Goal: Task Accomplishment & Management: Manage account settings

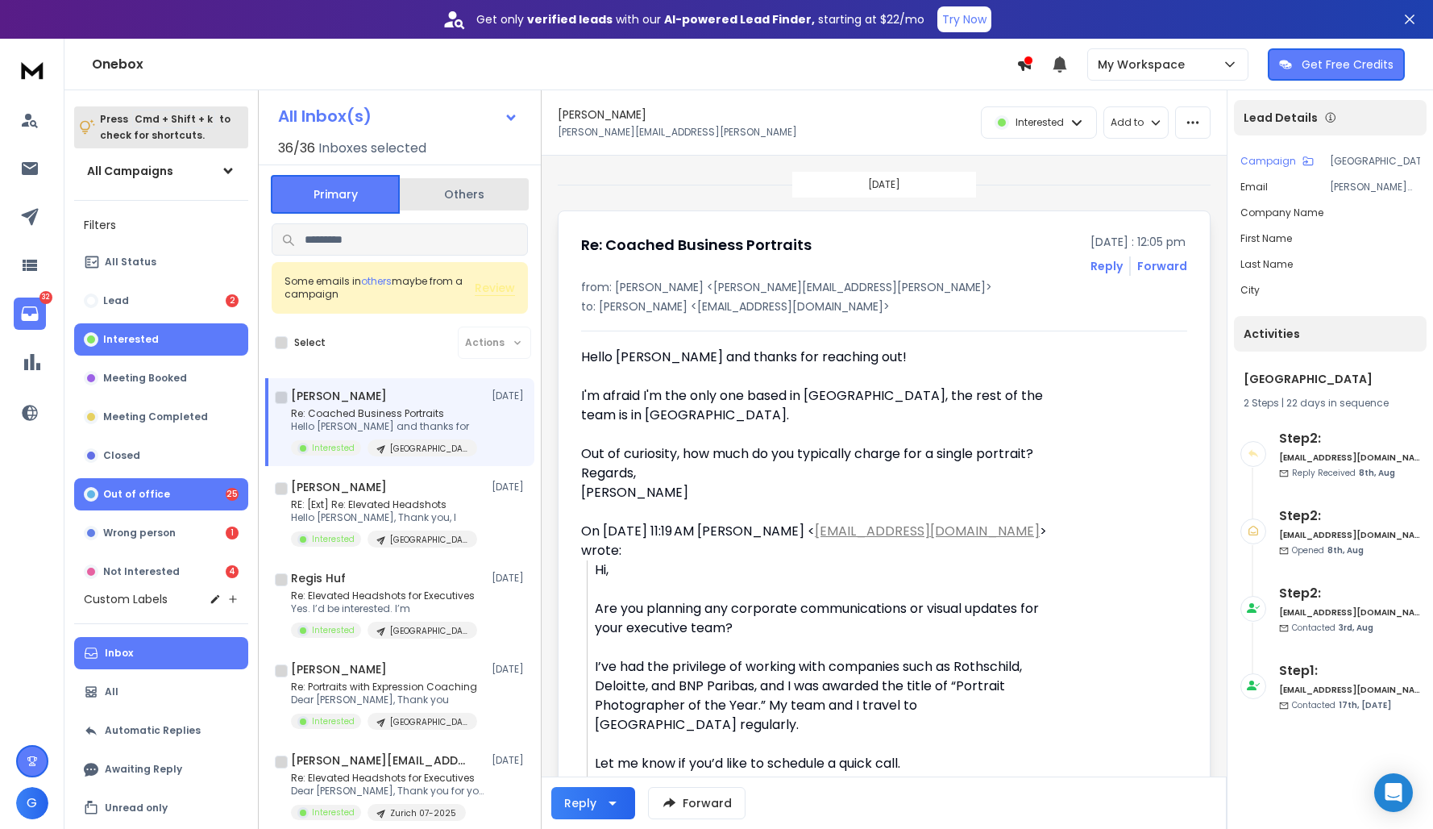
click at [156, 497] on p "Out of office" at bounding box center [136, 494] width 67 height 13
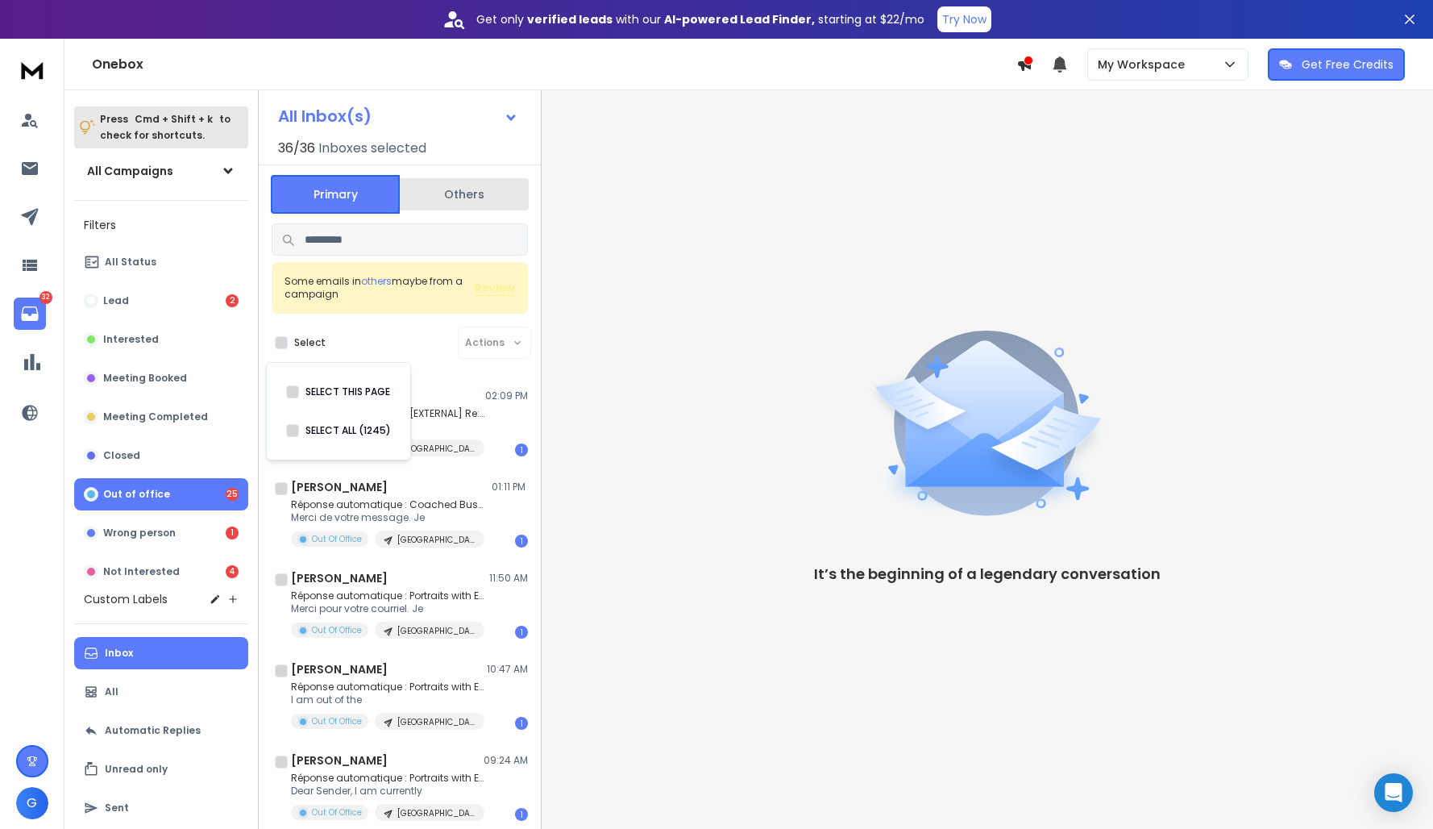
click at [293, 388] on button "SELECT THIS PAGE" at bounding box center [292, 391] width 13 height 13
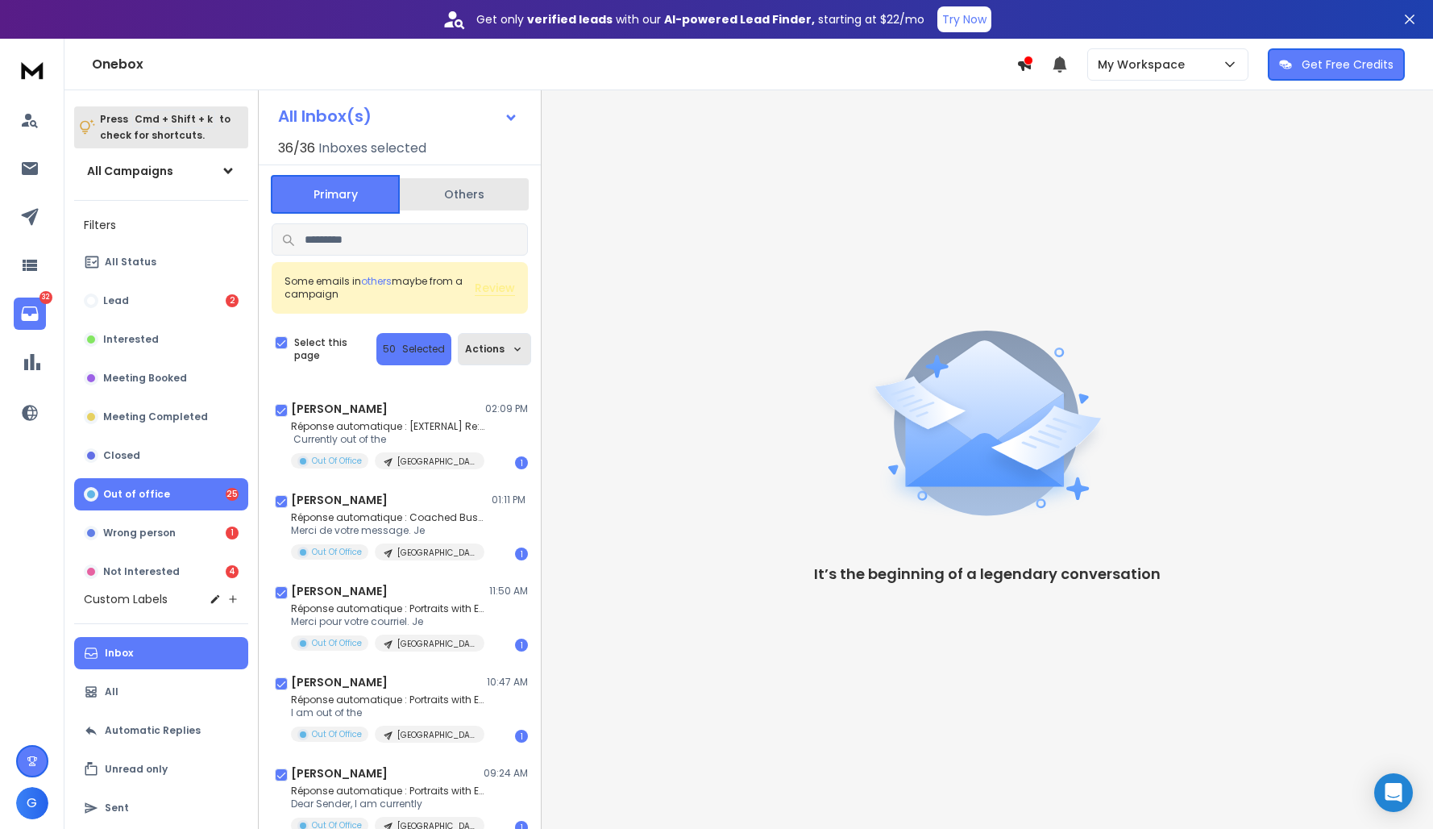
click at [502, 348] on p "Actions" at bounding box center [485, 349] width 40 height 13
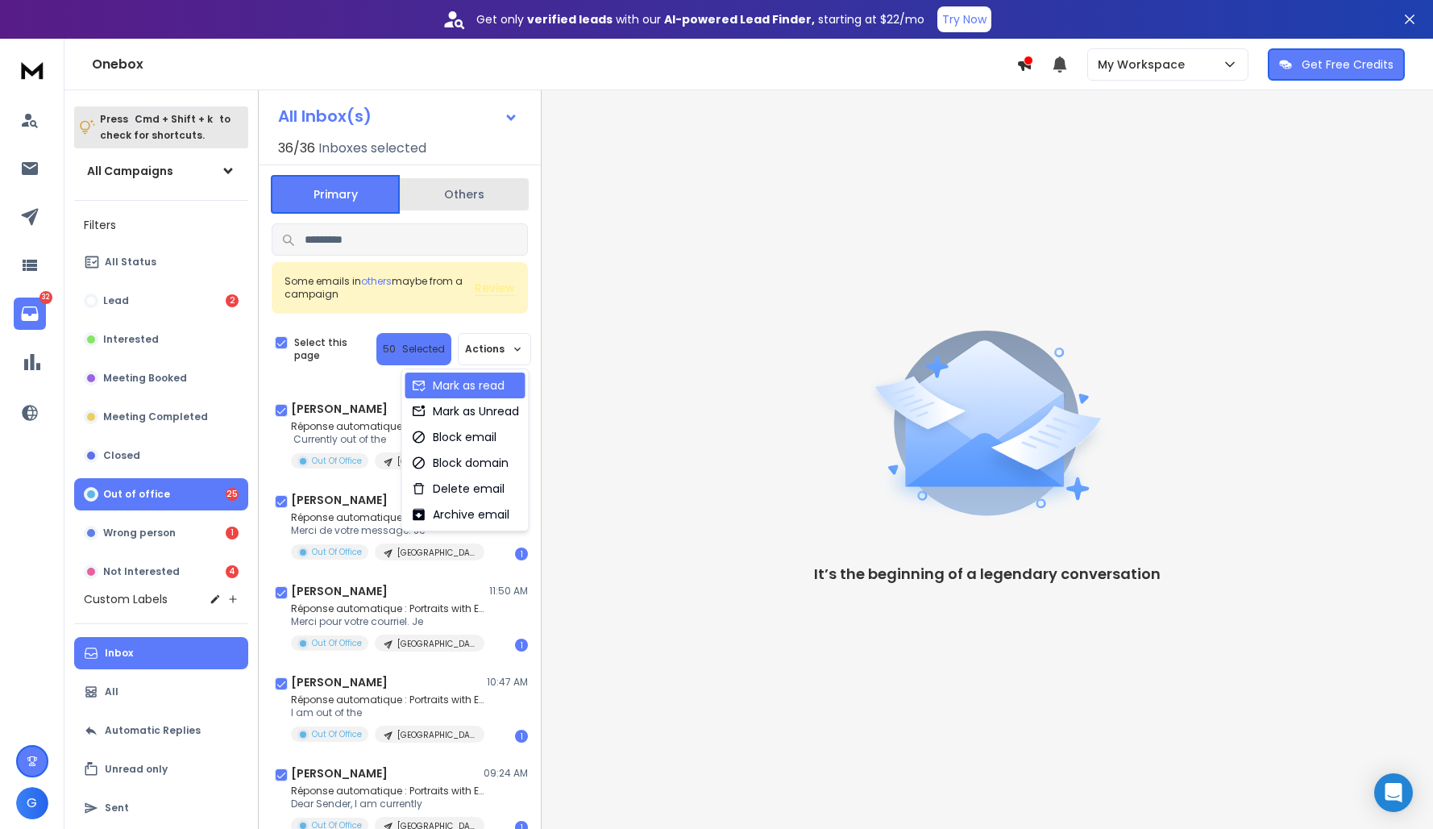
click at [493, 378] on div "Mark as read" at bounding box center [458, 385] width 93 height 16
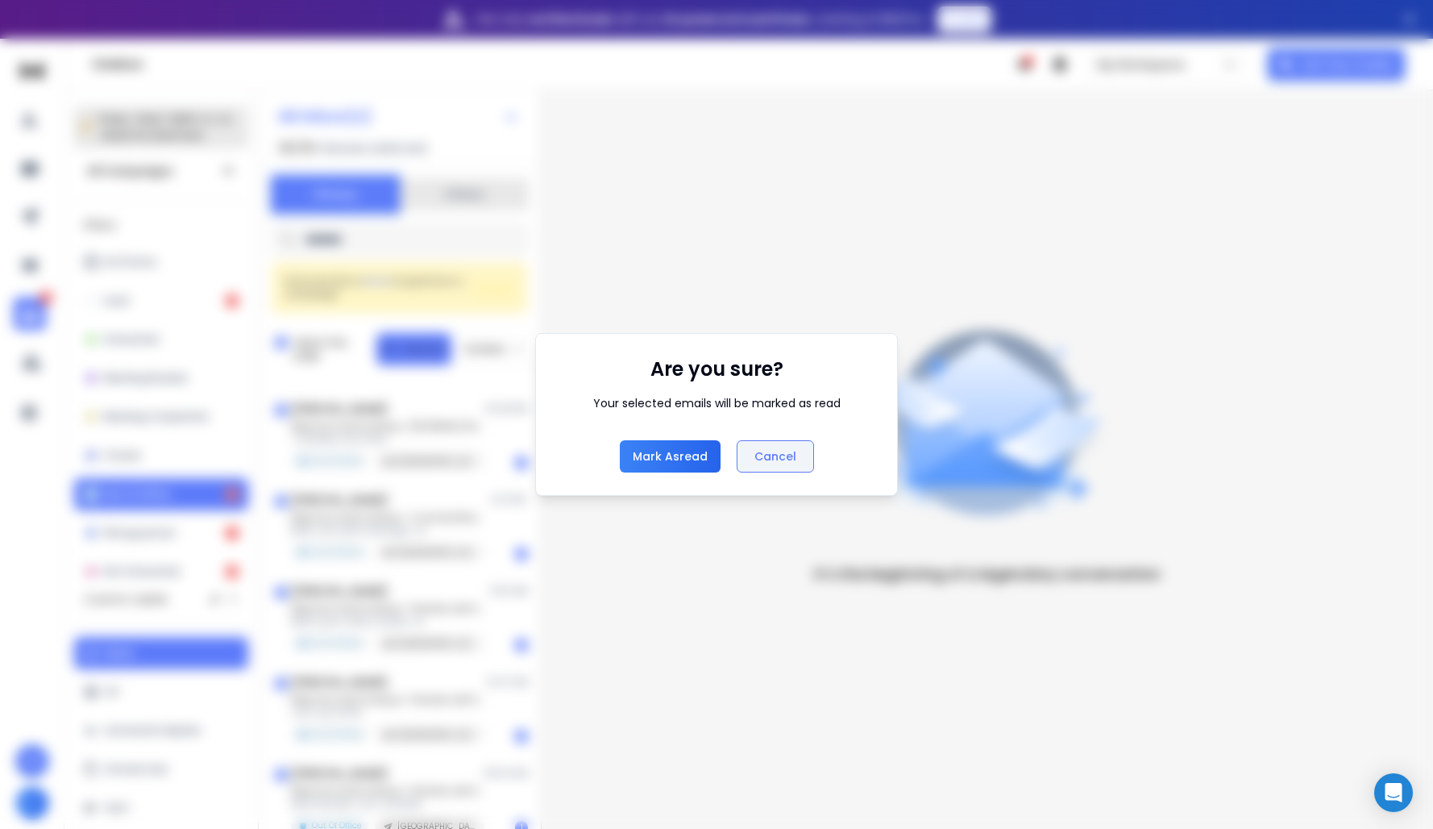
click at [643, 456] on p "Mark as read" at bounding box center [670, 456] width 75 height 16
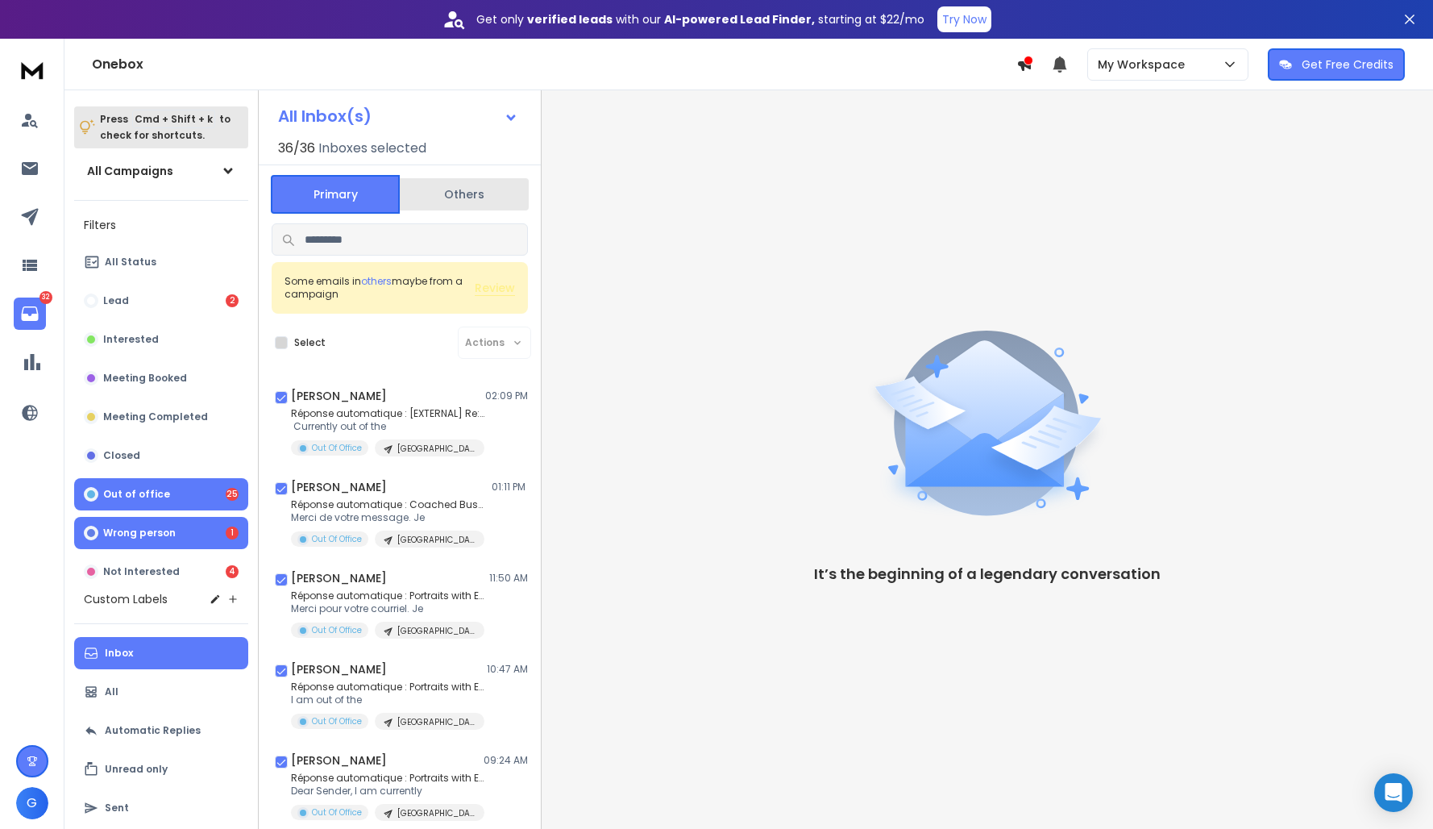
click at [167, 540] on button "Wrong person 1" at bounding box center [161, 533] width 174 height 32
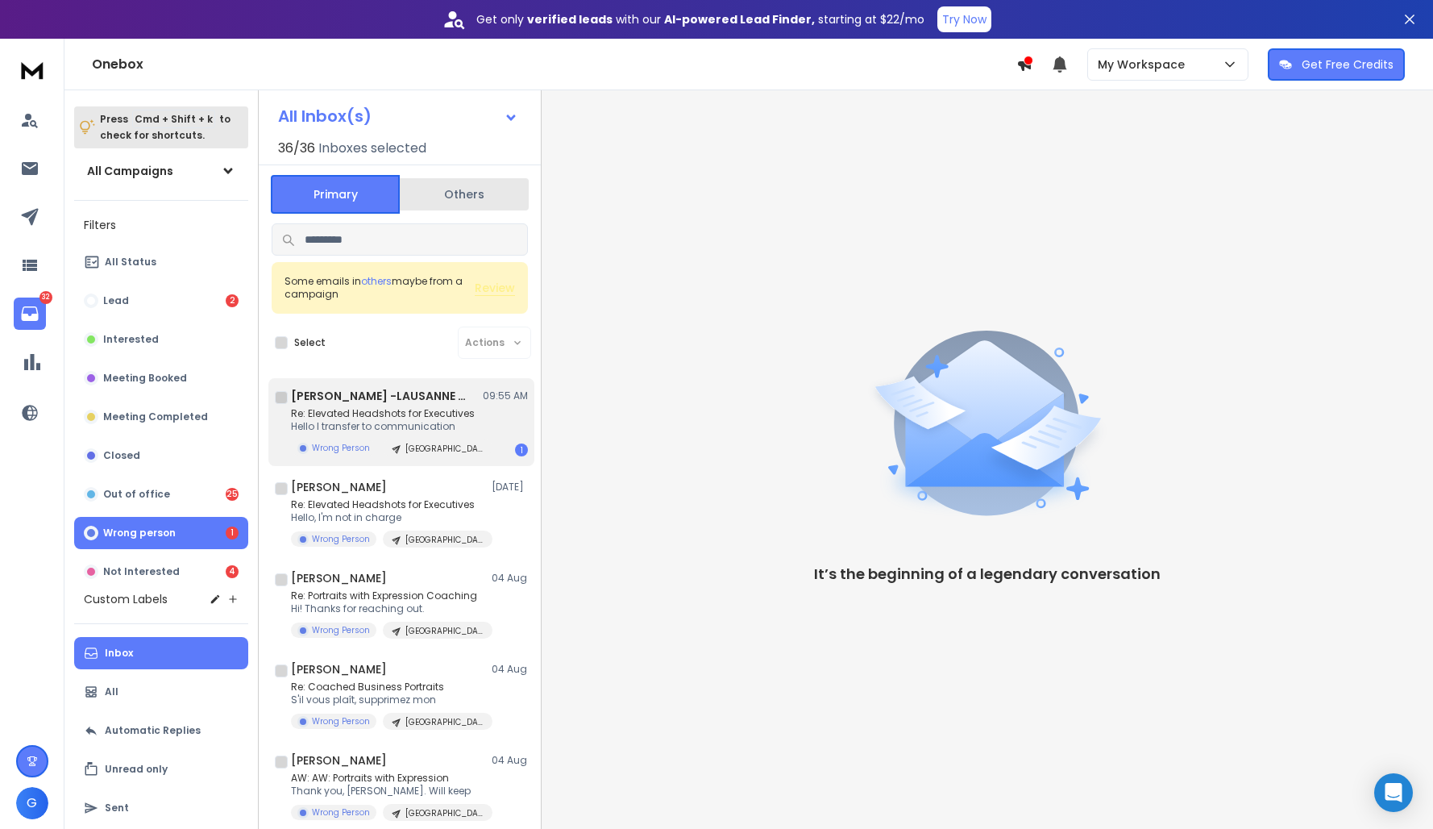
click at [408, 415] on p "Re: Elevated Headshots for Executives" at bounding box center [387, 413] width 193 height 13
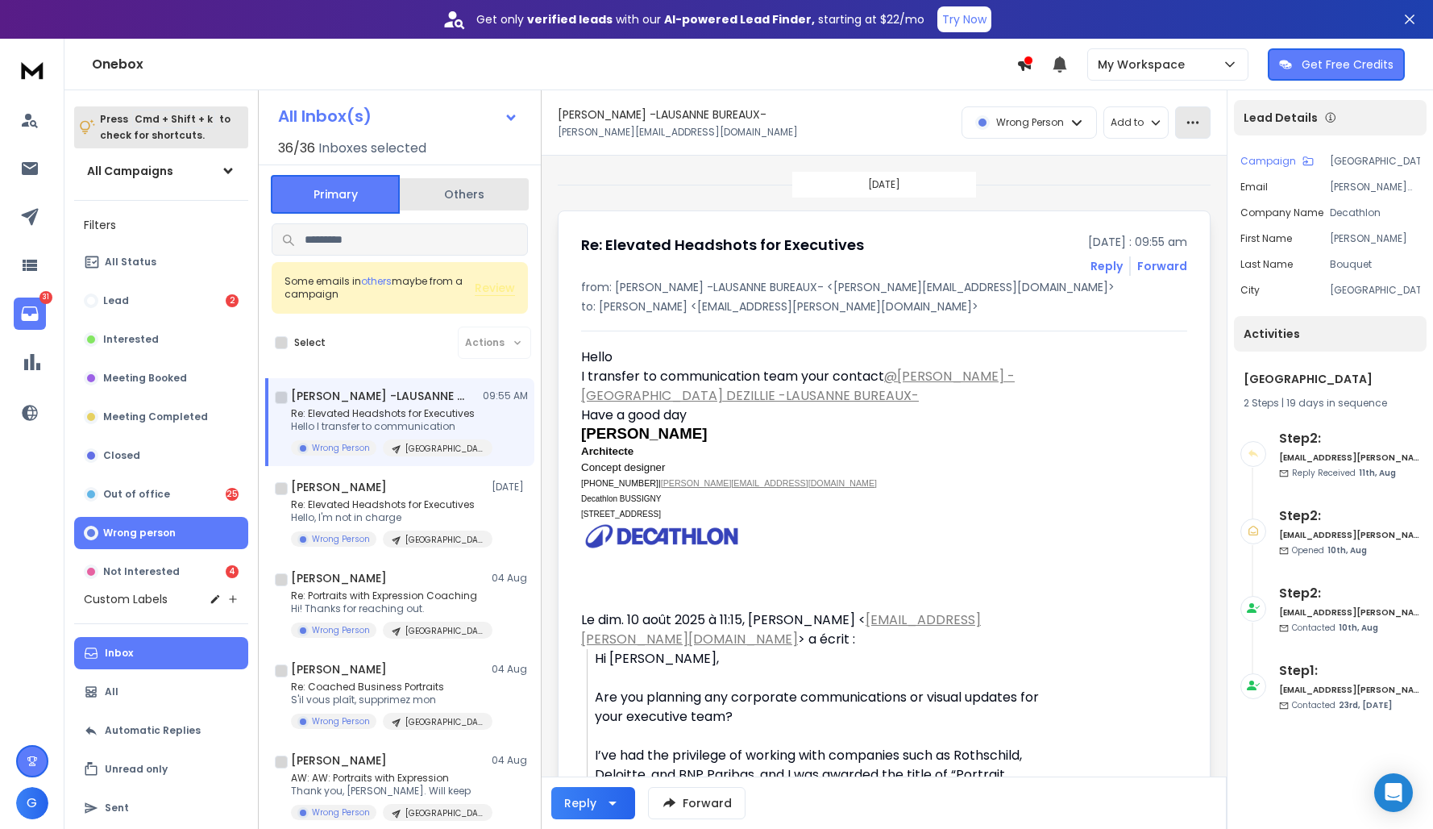
click at [1199, 119] on icon "button" at bounding box center [1193, 122] width 15 height 15
click at [1151, 234] on div "Block email" at bounding box center [1134, 236] width 85 height 16
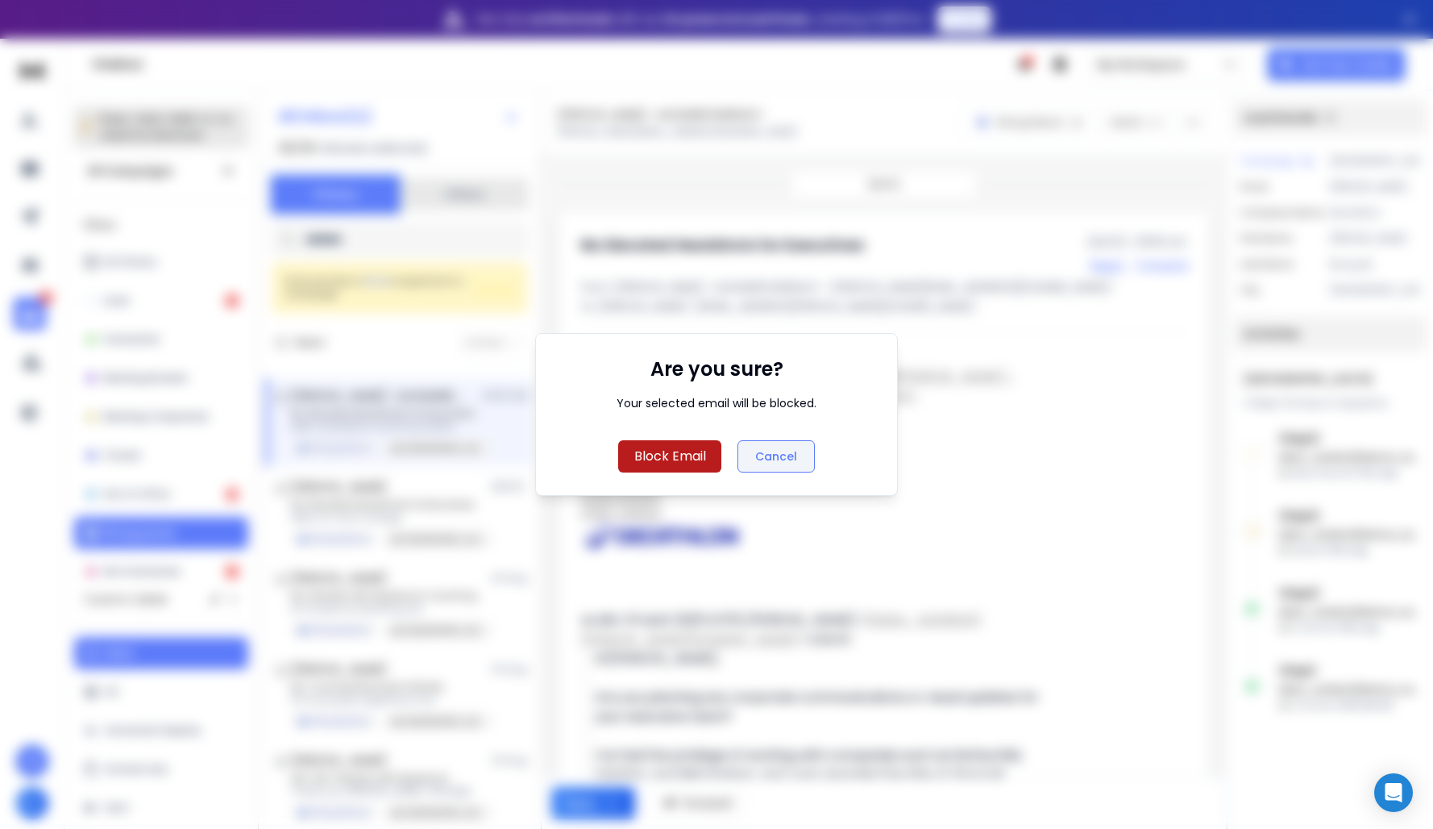
click at [659, 455] on button "Block Email" at bounding box center [669, 456] width 103 height 32
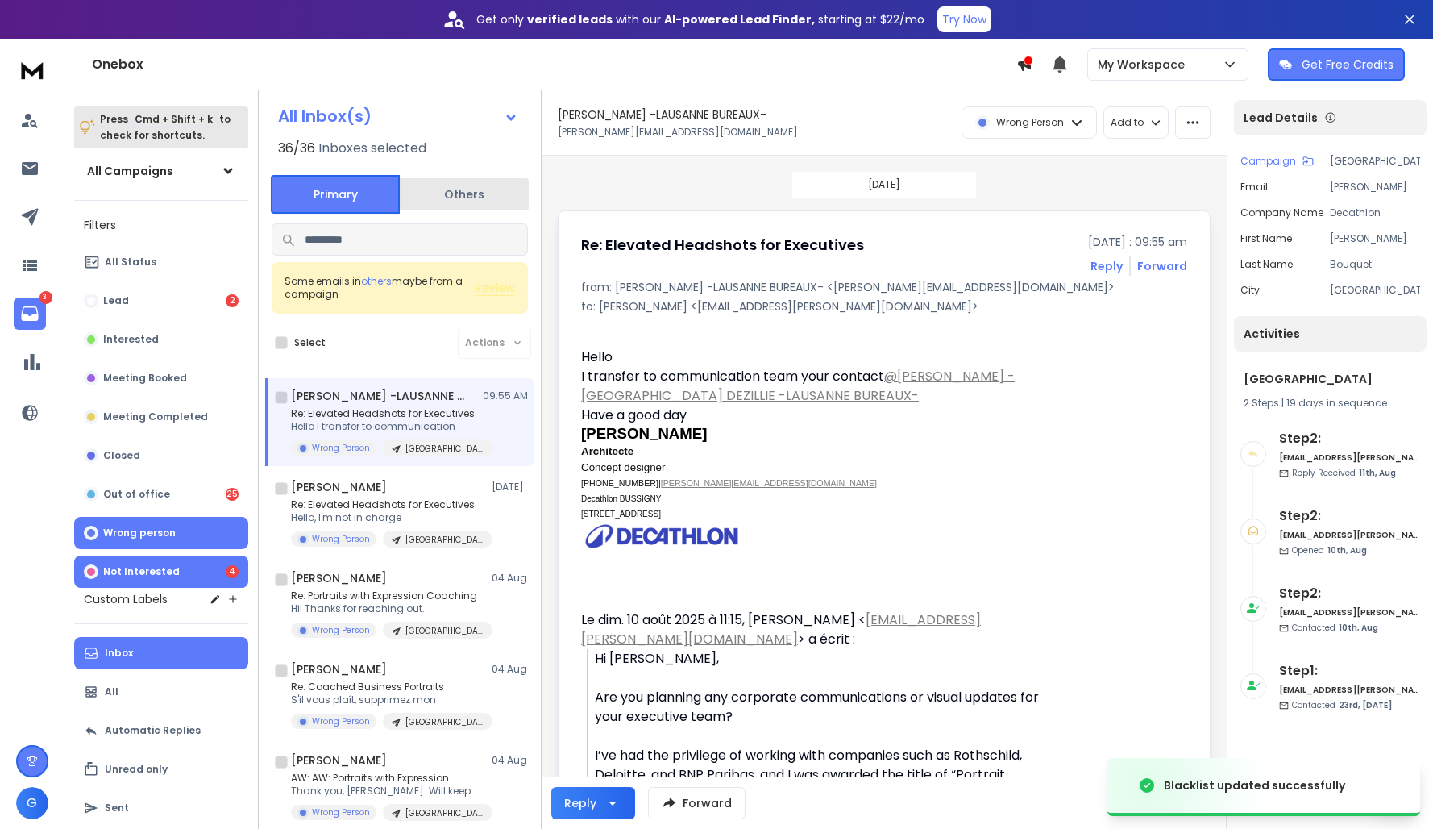
click at [106, 577] on p "Not Interested" at bounding box center [141, 571] width 77 height 13
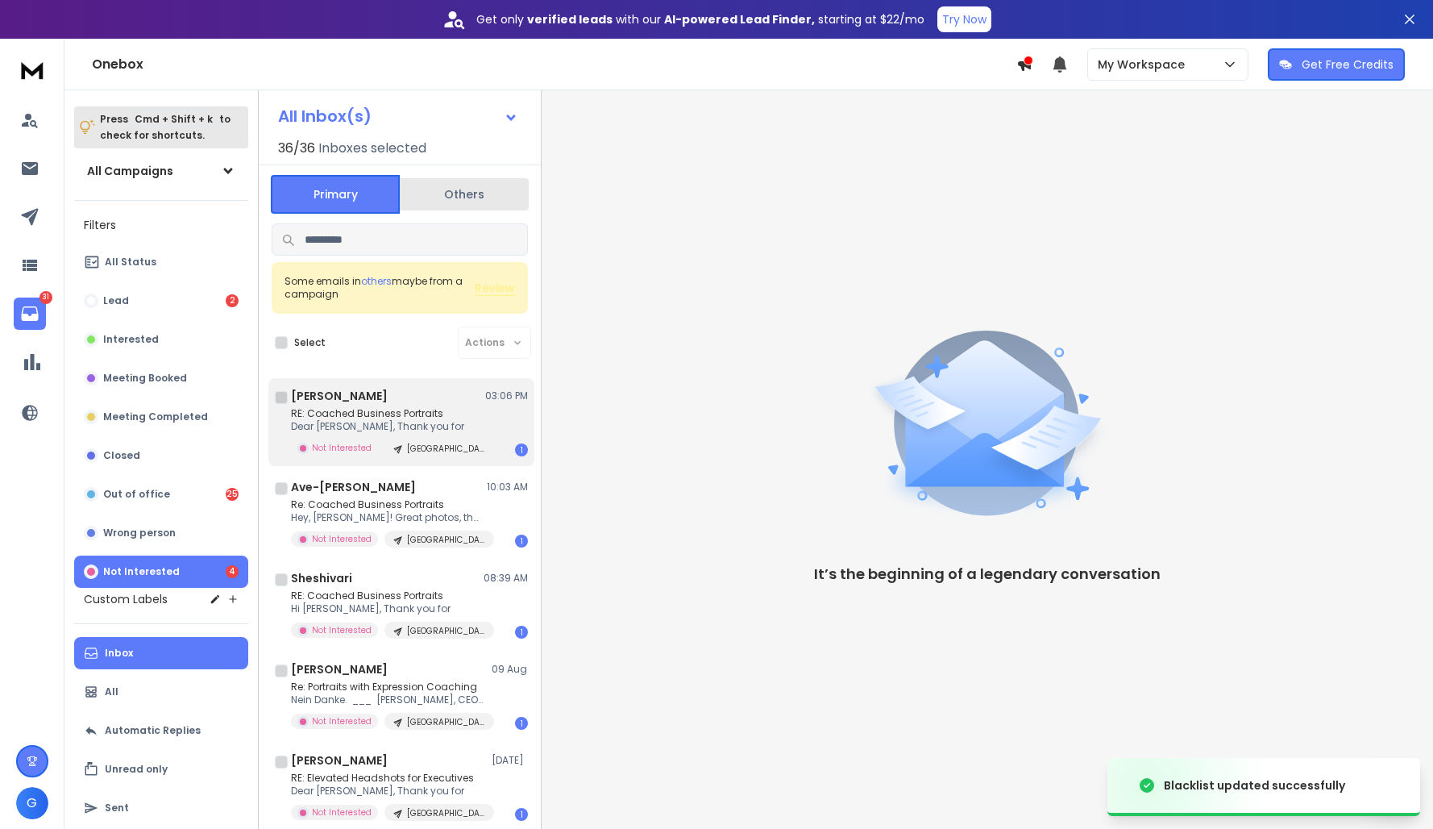
drag, startPoint x: 281, startPoint y: 399, endPoint x: 281, endPoint y: 414, distance: 15.3
click at [281, 399] on button "button" at bounding box center [281, 397] width 13 height 13
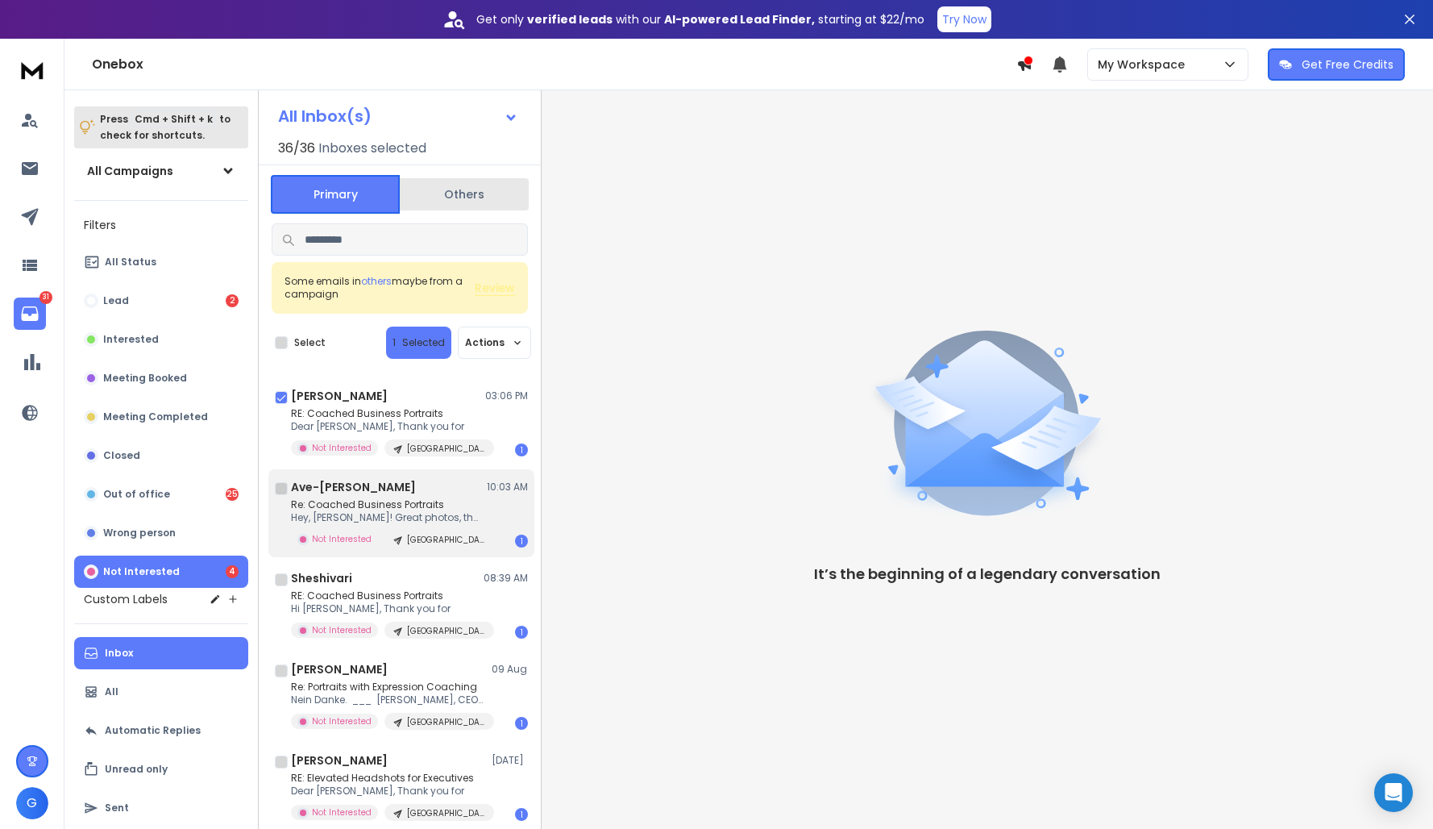
click at [277, 485] on button "button" at bounding box center [281, 488] width 13 height 13
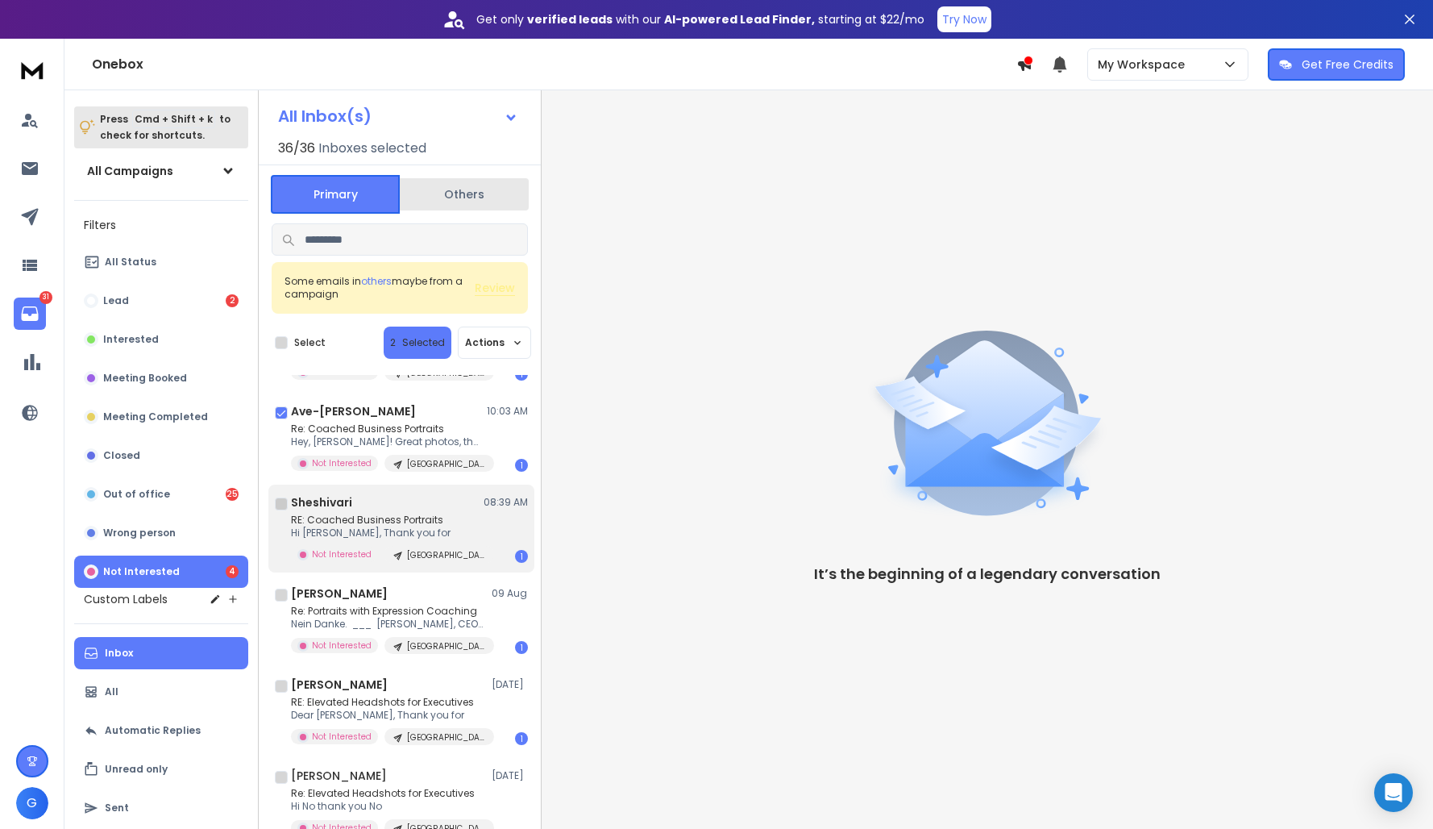
scroll to position [79, 0]
click at [280, 504] on button "button" at bounding box center [281, 500] width 13 height 13
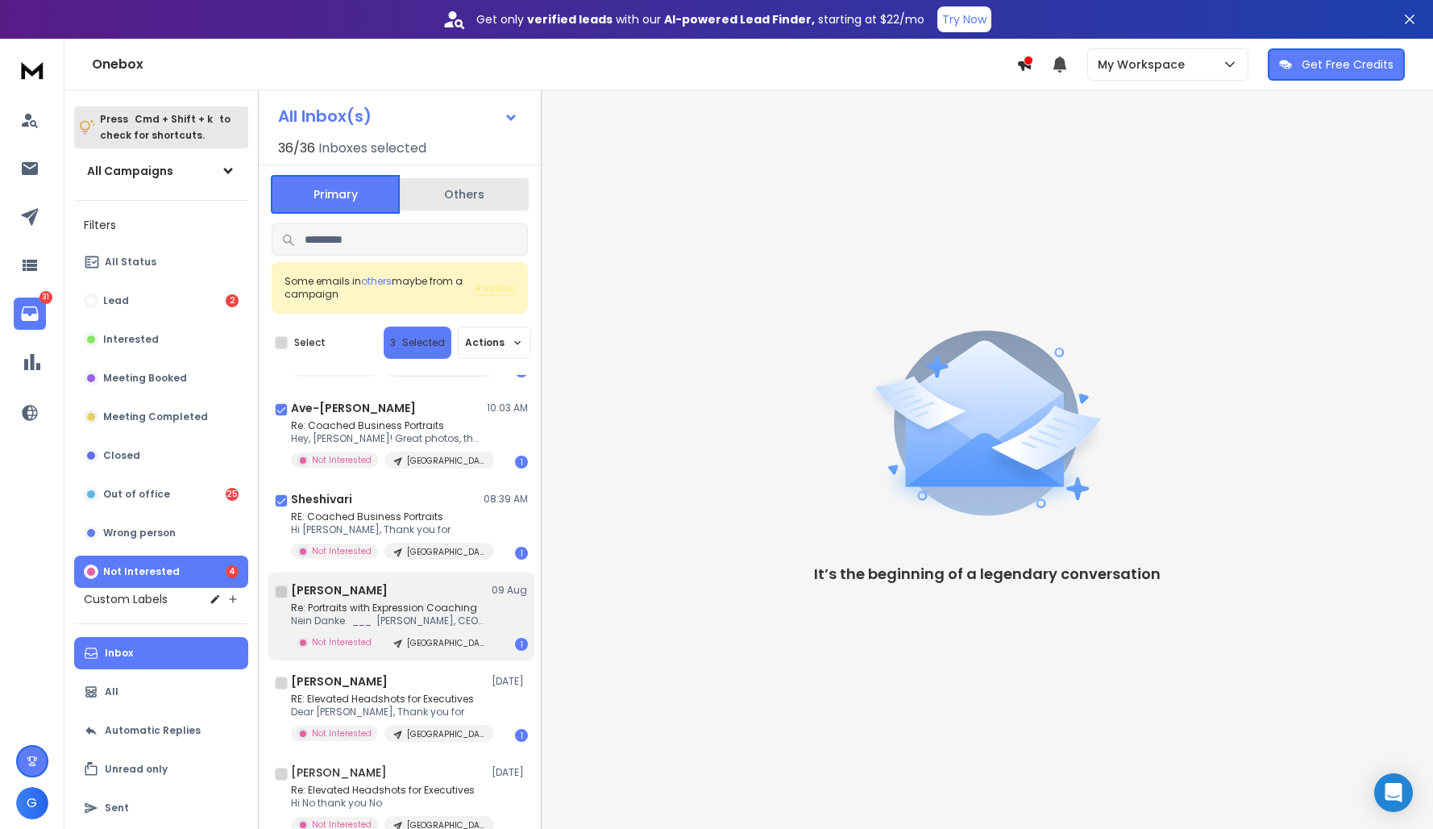
click at [281, 591] on button "button" at bounding box center [281, 591] width 13 height 13
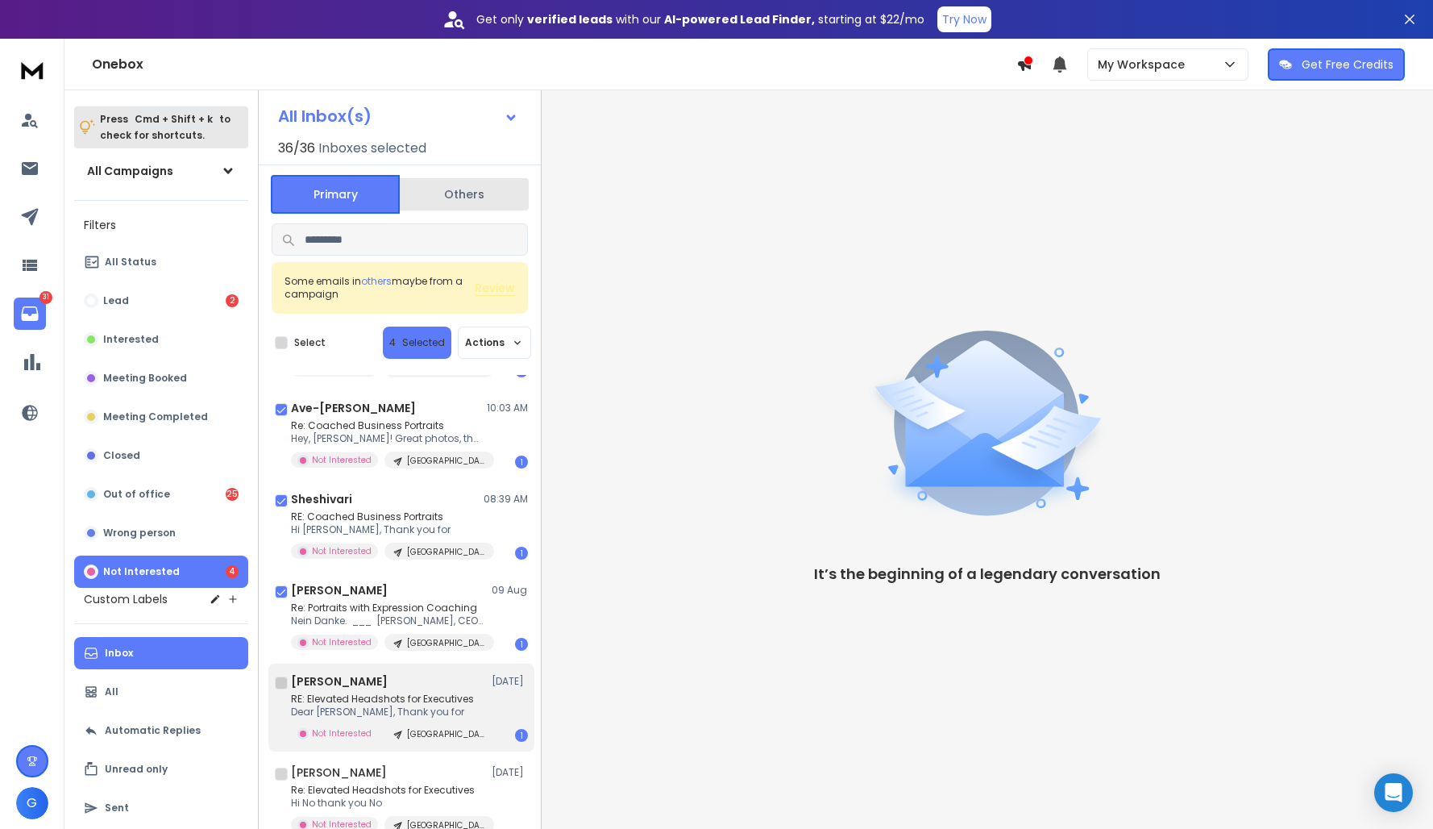
click at [281, 673] on div "[PERSON_NAME] [DATE] RE: Elevated Headshots for Executives Dear [PERSON_NAME], …" at bounding box center [401, 707] width 266 height 88
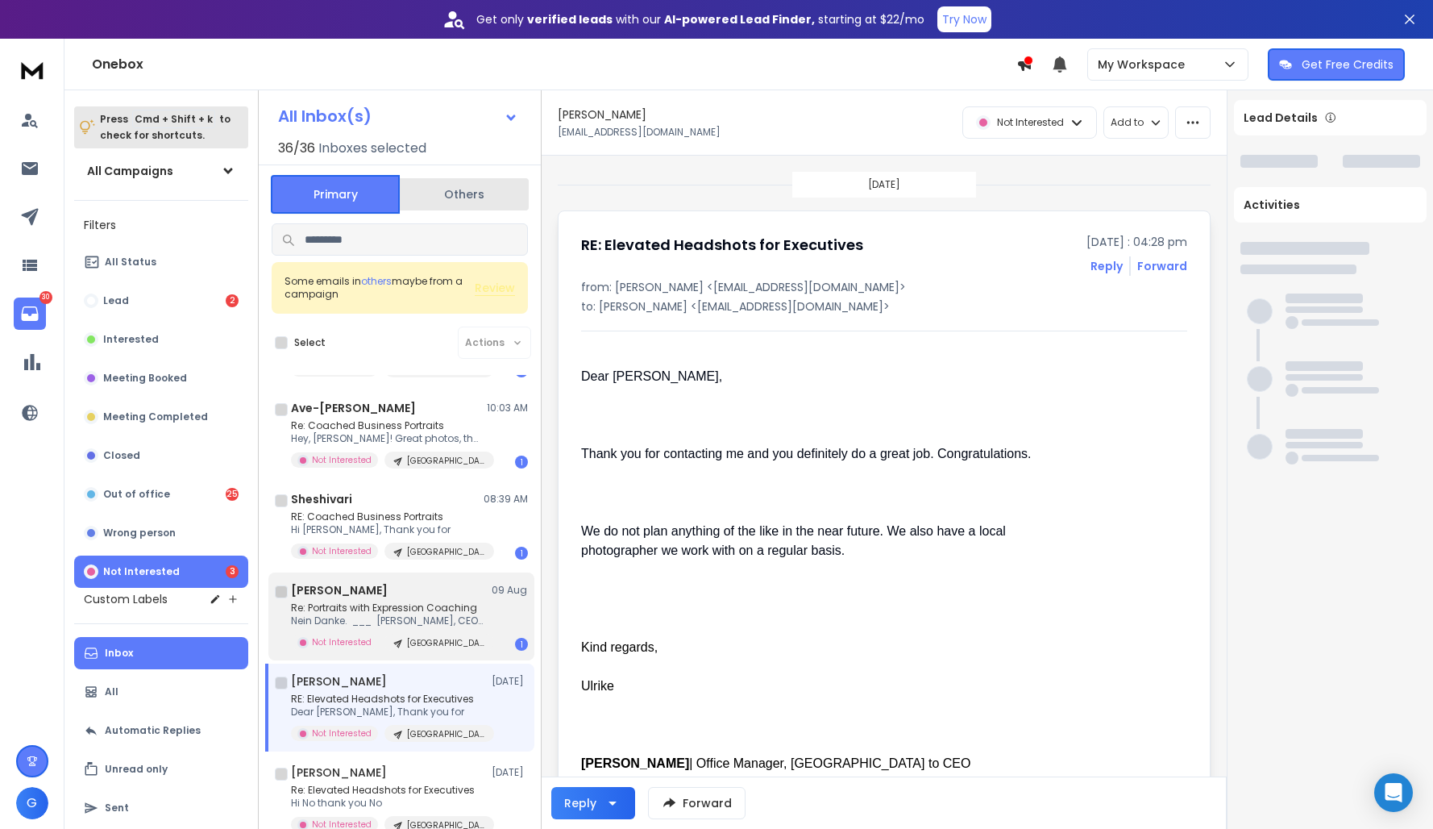
scroll to position [135, 0]
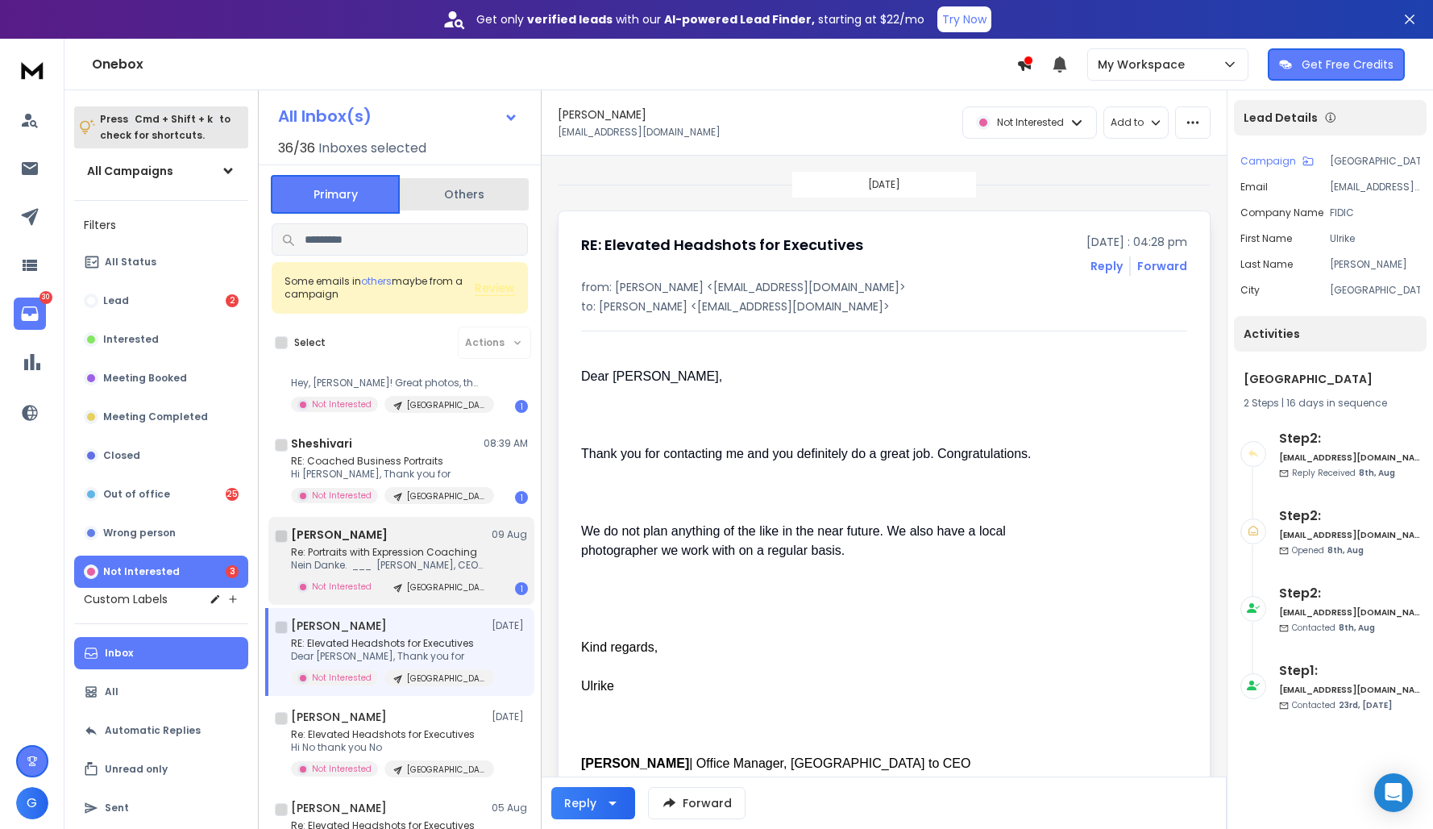
click at [279, 537] on button "button" at bounding box center [281, 536] width 13 height 13
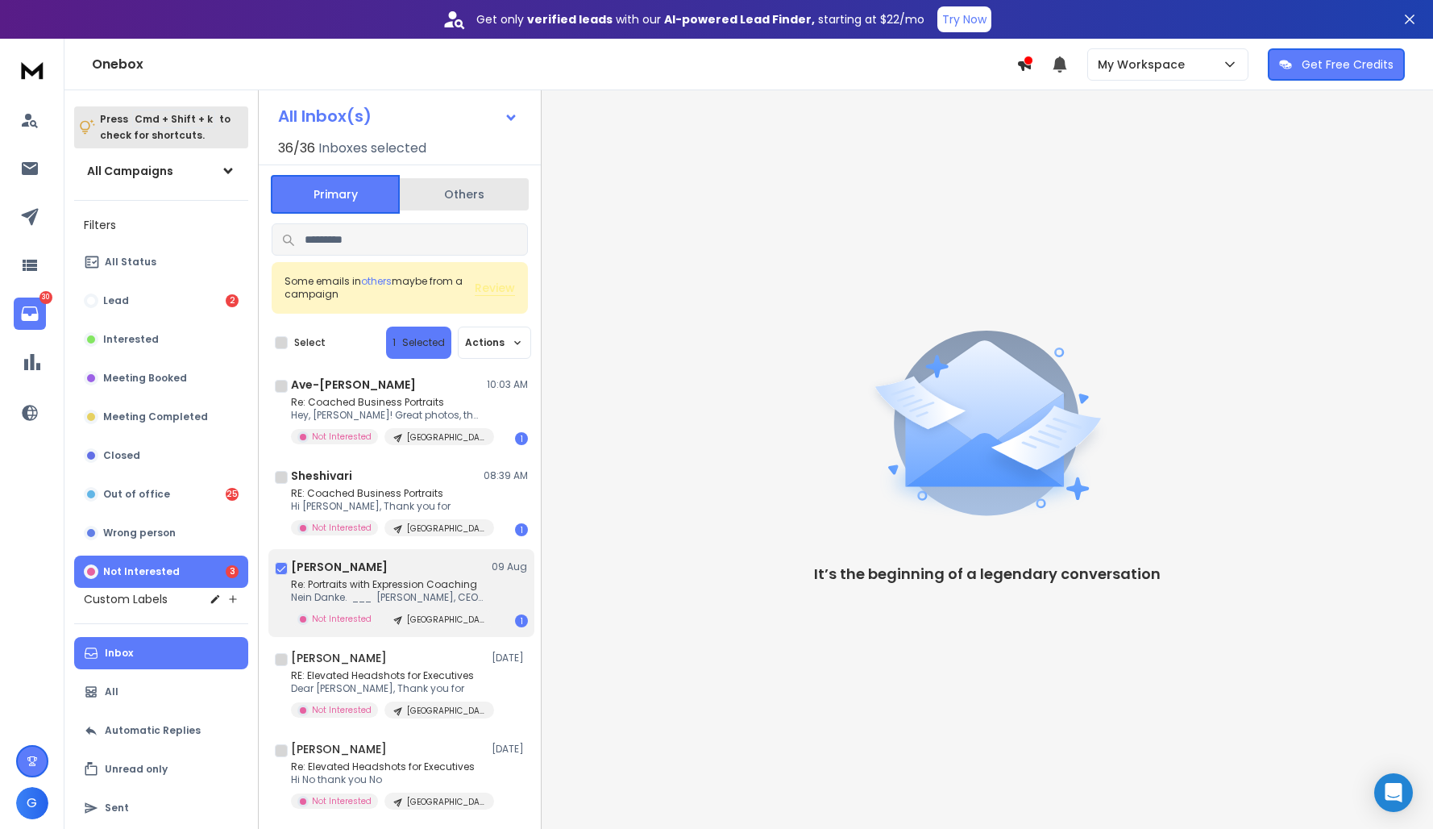
scroll to position [101, 0]
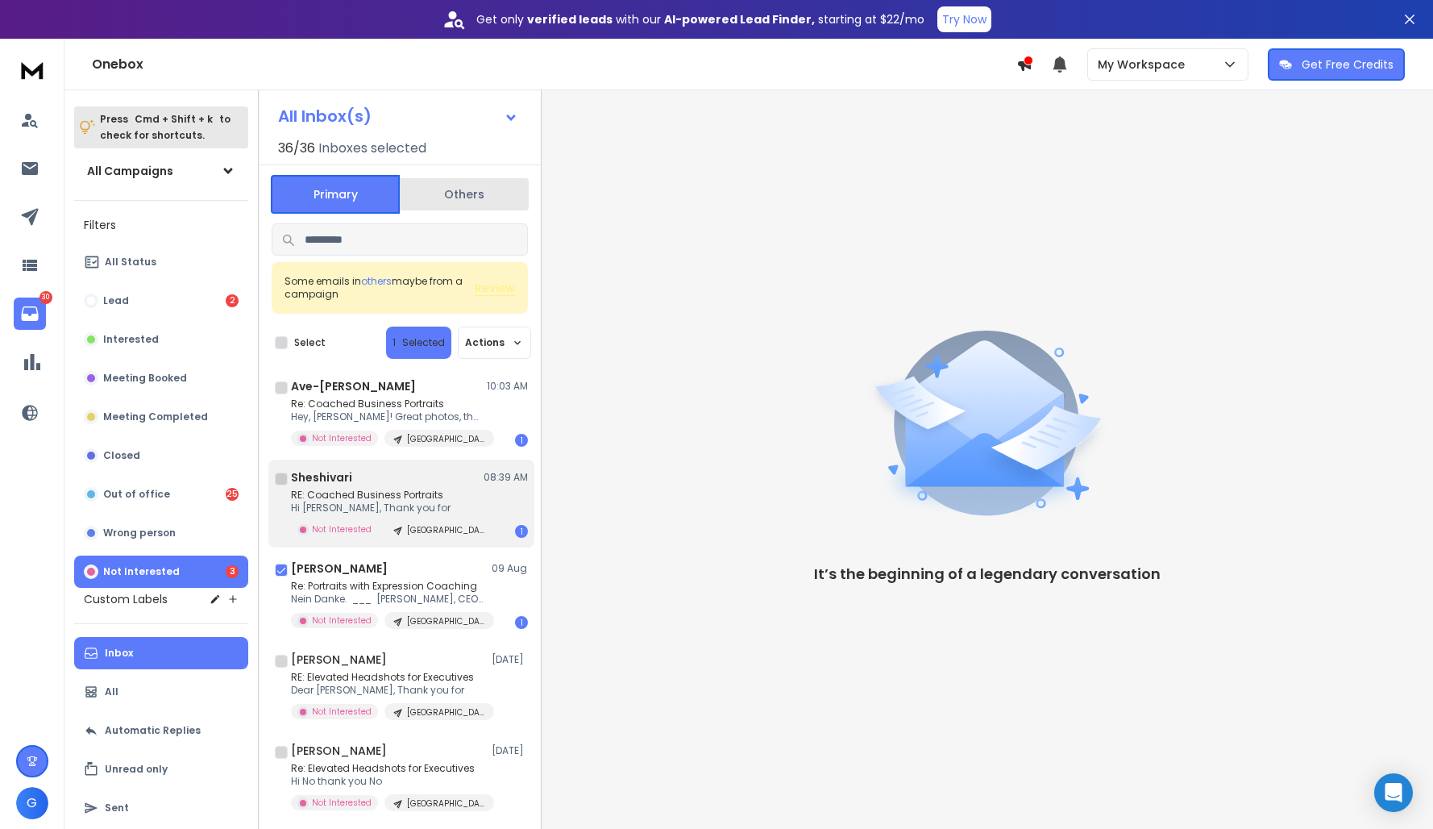
click at [281, 481] on button "button" at bounding box center [281, 478] width 13 height 13
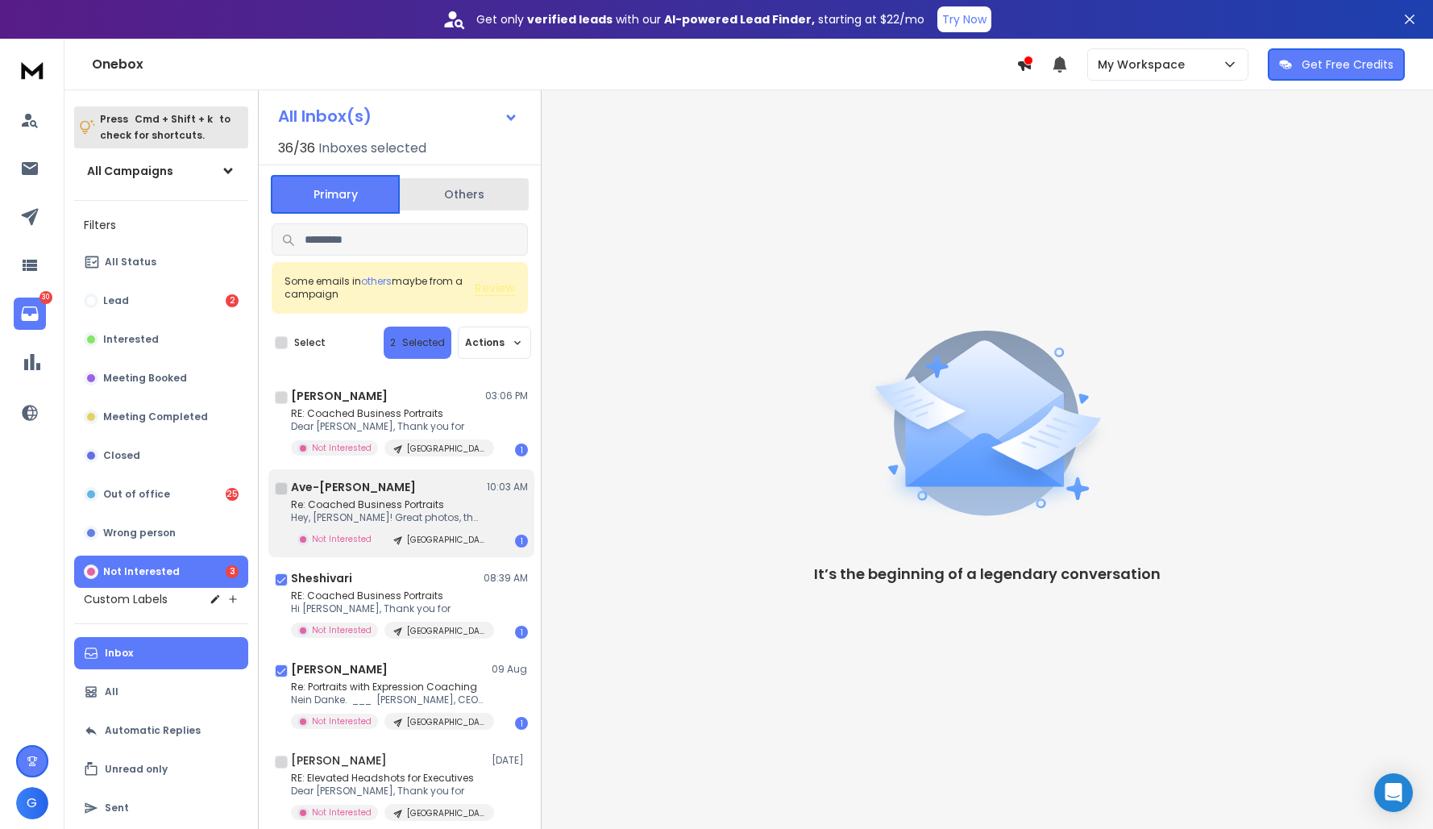
scroll to position [0, 0]
click at [285, 487] on button "button" at bounding box center [281, 488] width 13 height 13
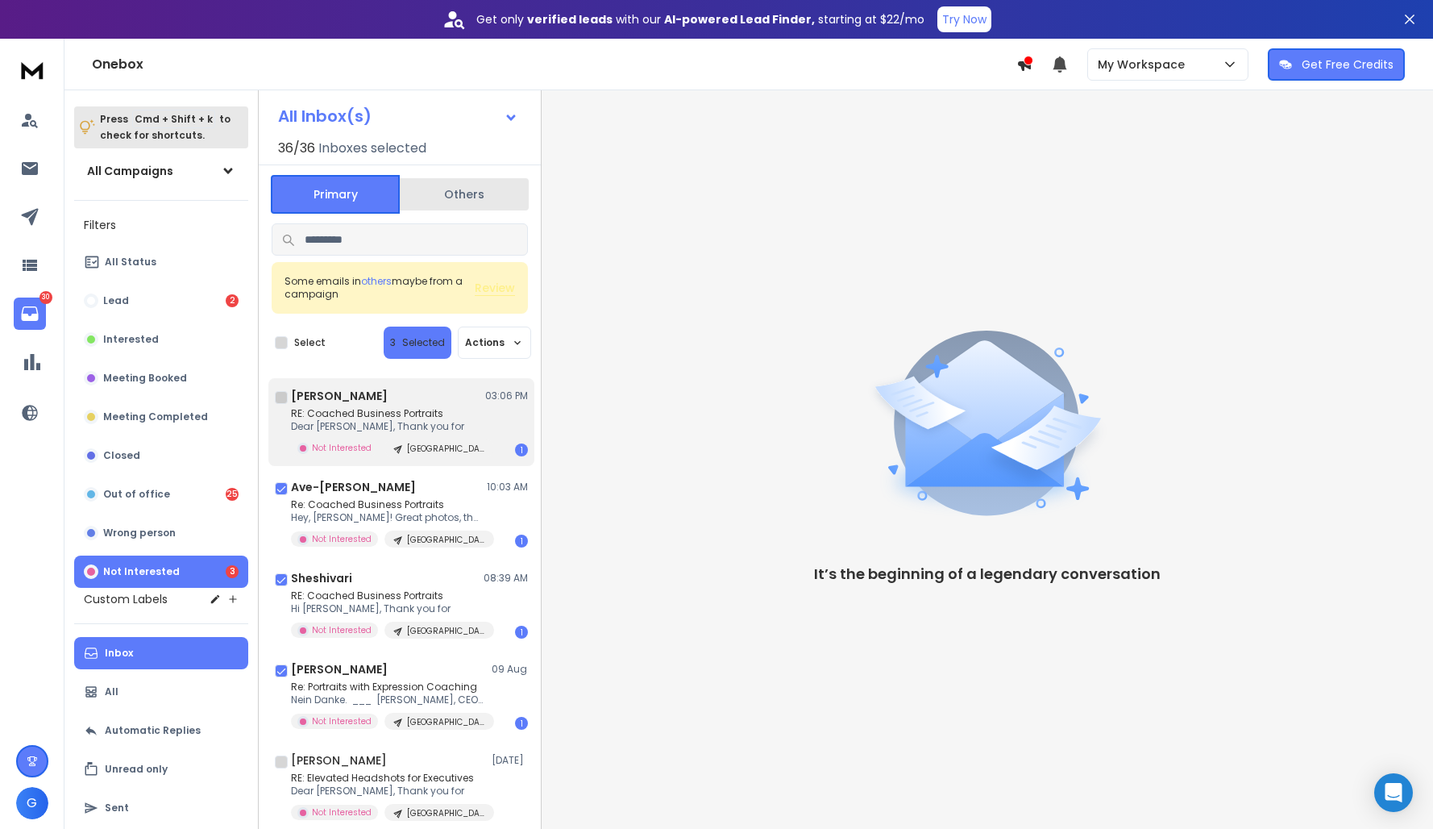
click at [282, 401] on button "button" at bounding box center [281, 397] width 13 height 13
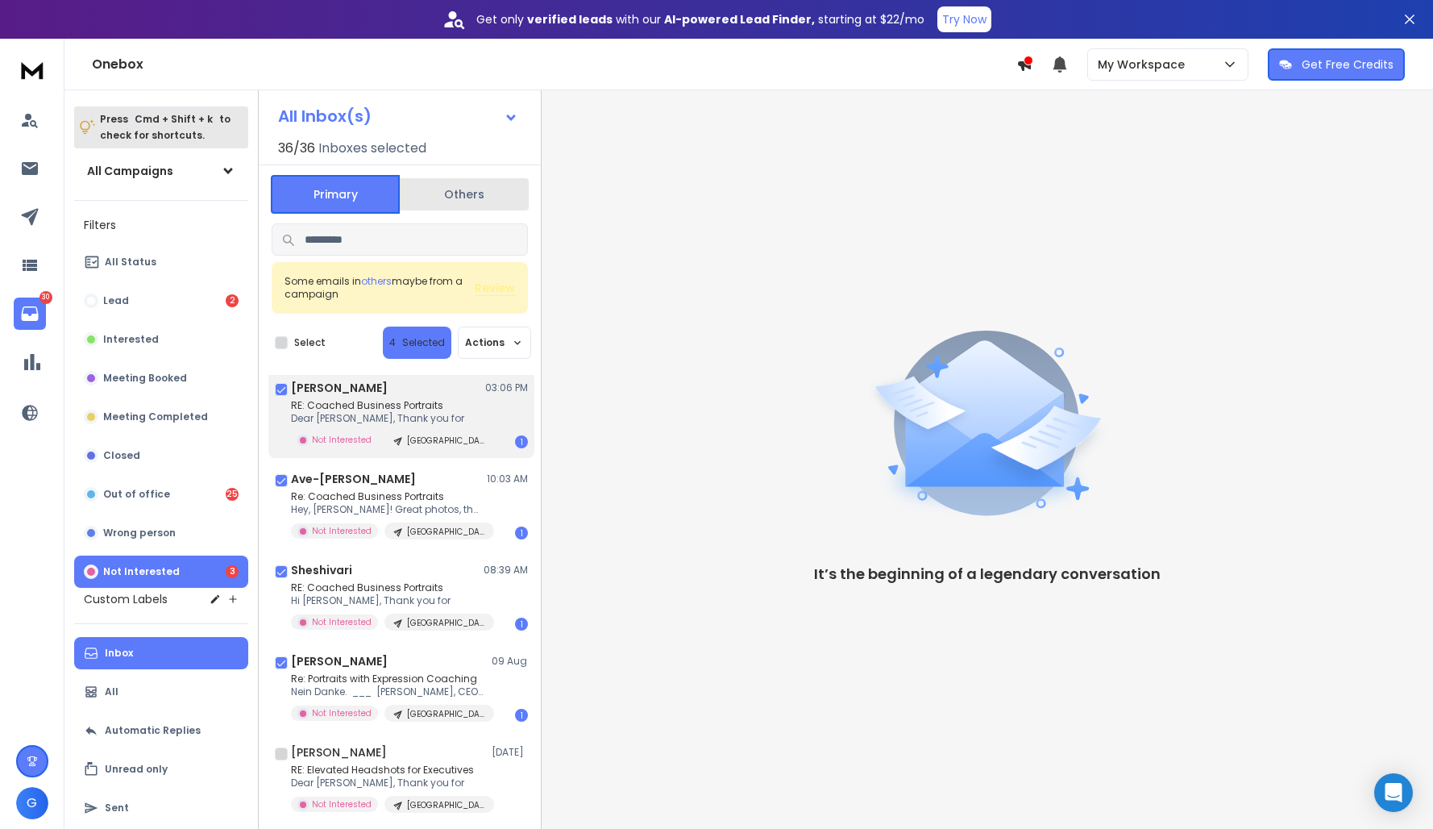
scroll to position [5, 0]
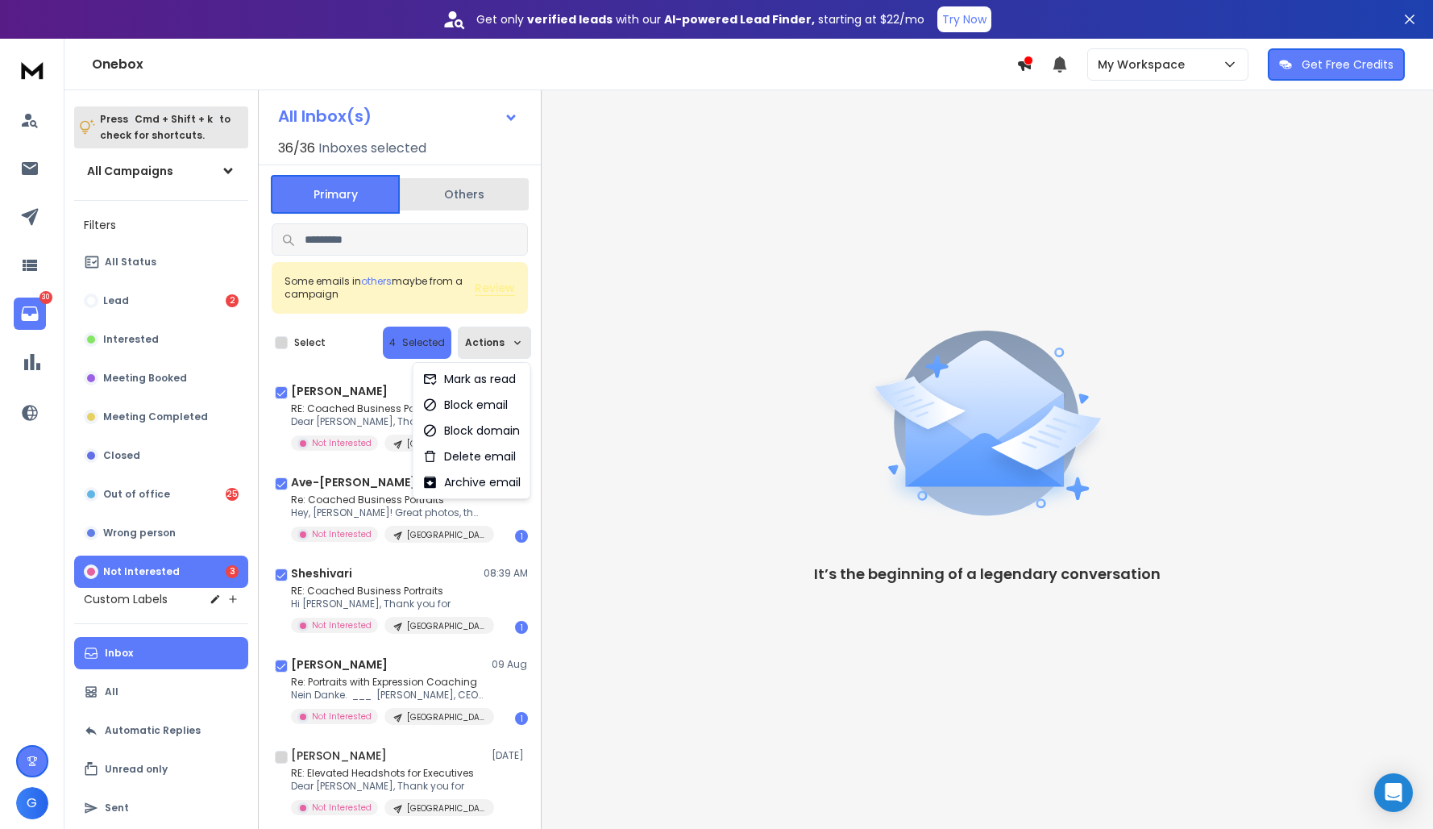
click at [503, 341] on p "Actions" at bounding box center [485, 342] width 40 height 13
click at [501, 401] on div "Block email" at bounding box center [465, 405] width 85 height 16
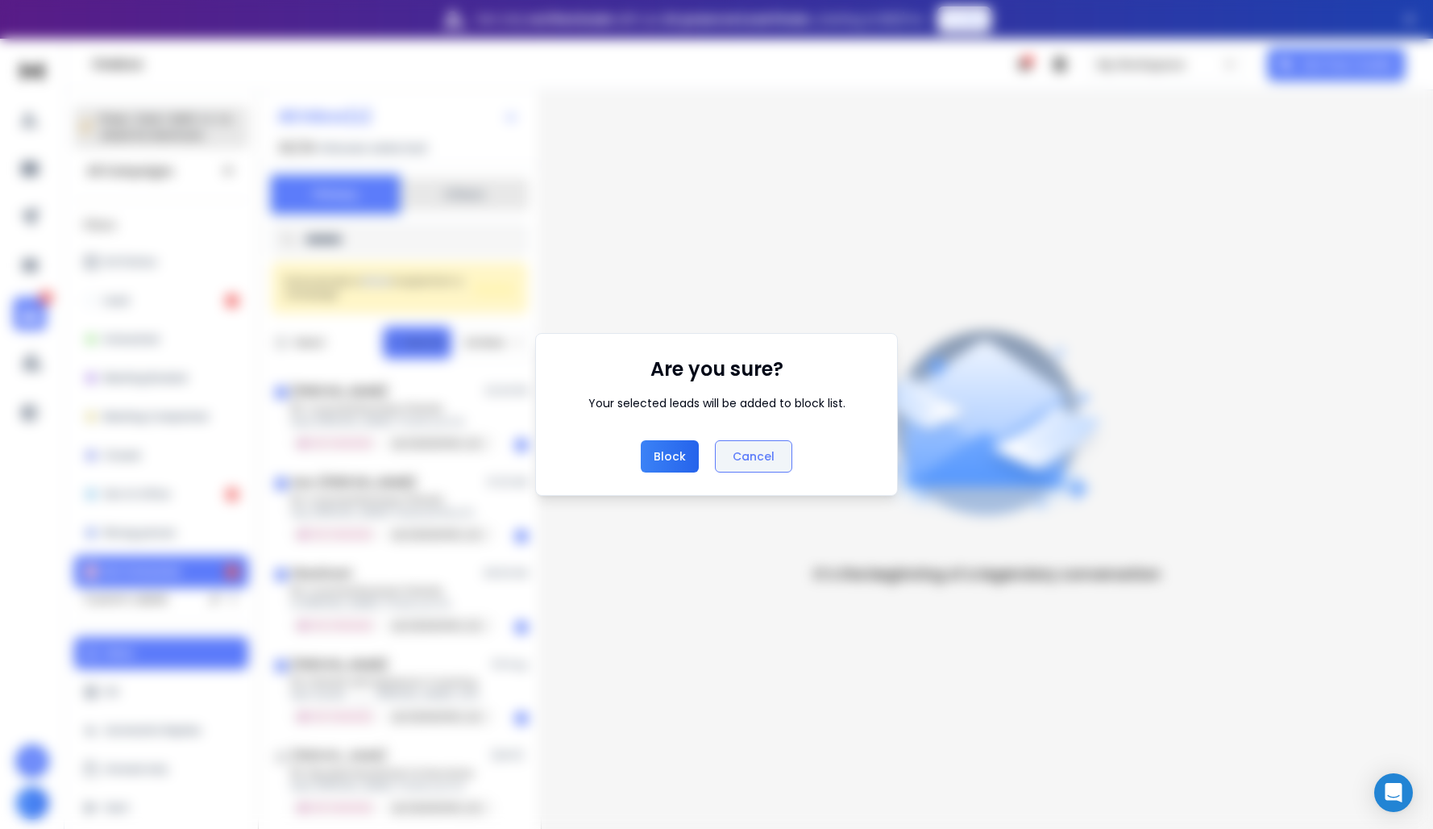
click at [662, 455] on p "Block" at bounding box center [670, 456] width 32 height 16
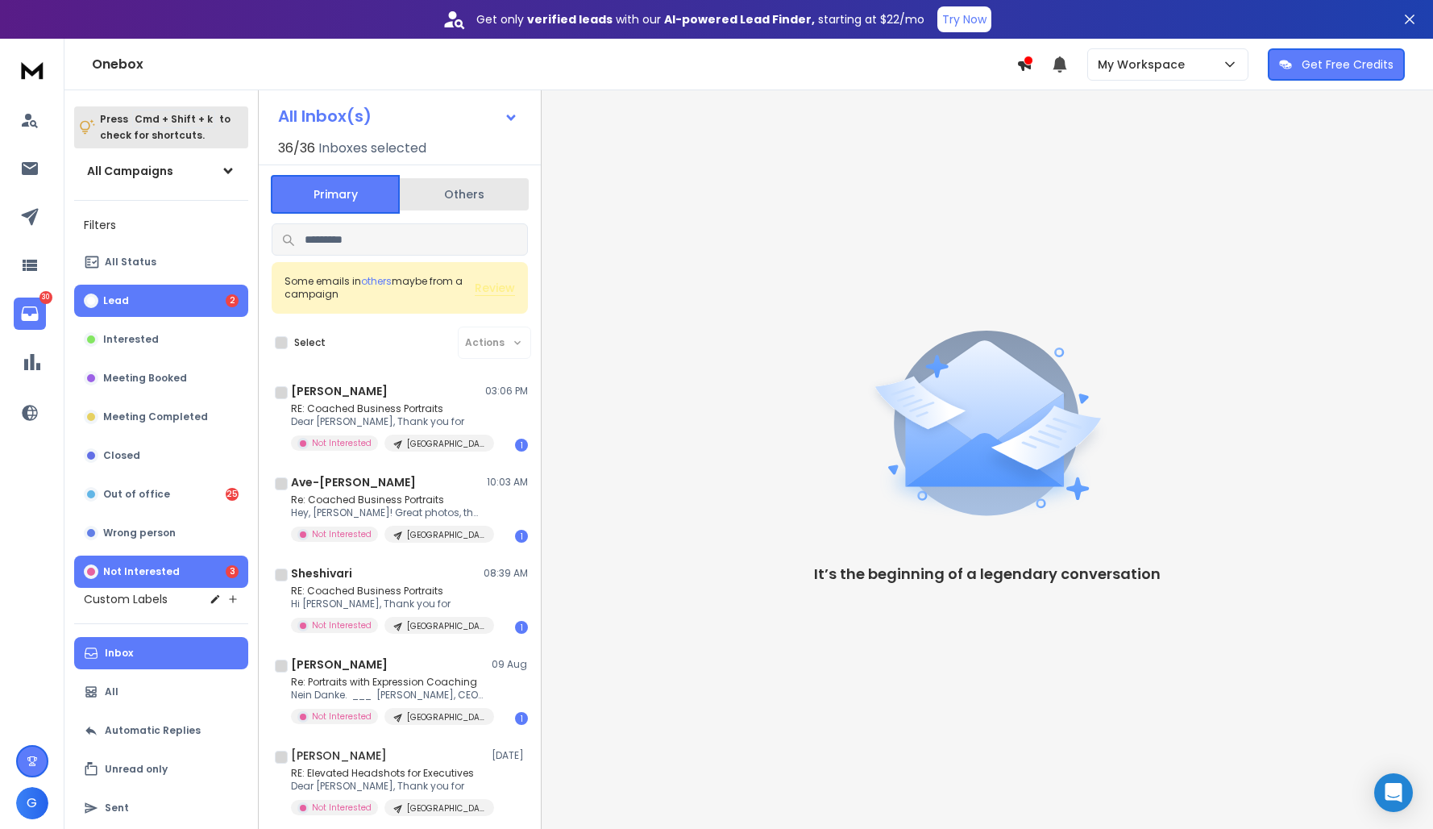
click at [160, 299] on button "Lead 2" at bounding box center [161, 301] width 174 height 32
